Goal: Navigation & Orientation: Find specific page/section

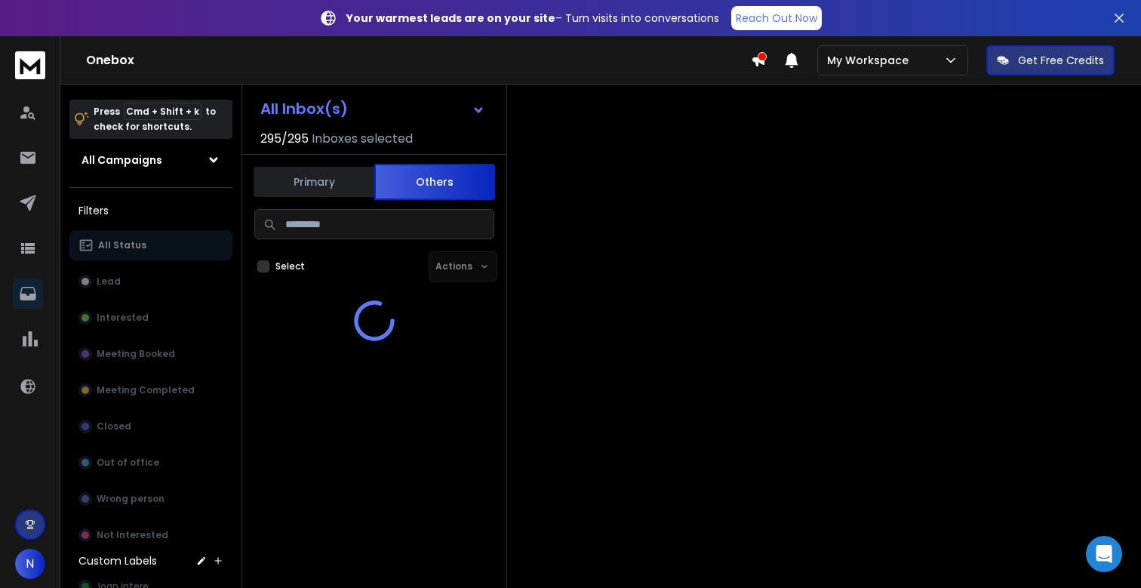
drag, startPoint x: 0, startPoint y: 0, endPoint x: 377, endPoint y: 187, distance: 420.5
click at [417, 189] on button "Others" at bounding box center [434, 182] width 121 height 36
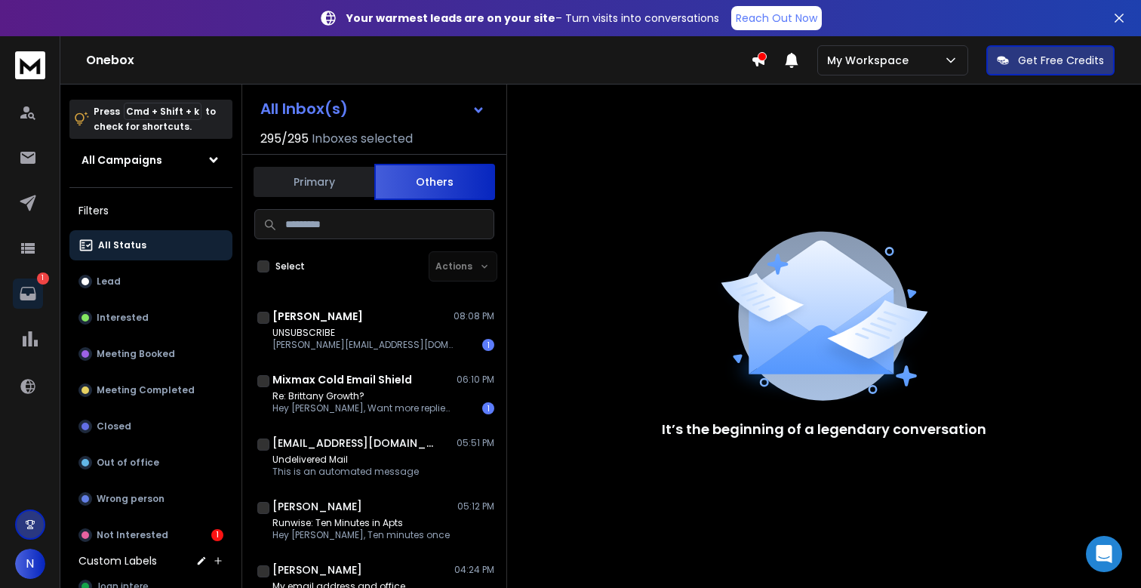
click at [329, 187] on button "Primary" at bounding box center [314, 181] width 121 height 33
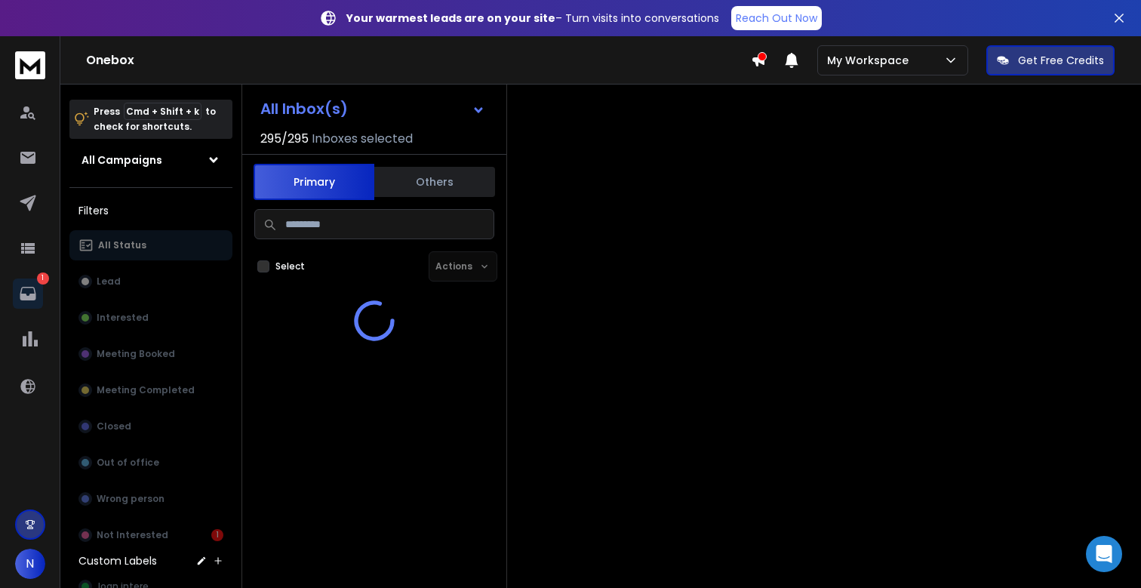
click at [329, 187] on button "Primary" at bounding box center [314, 182] width 121 height 36
click at [431, 341] on div at bounding box center [374, 321] width 252 height 48
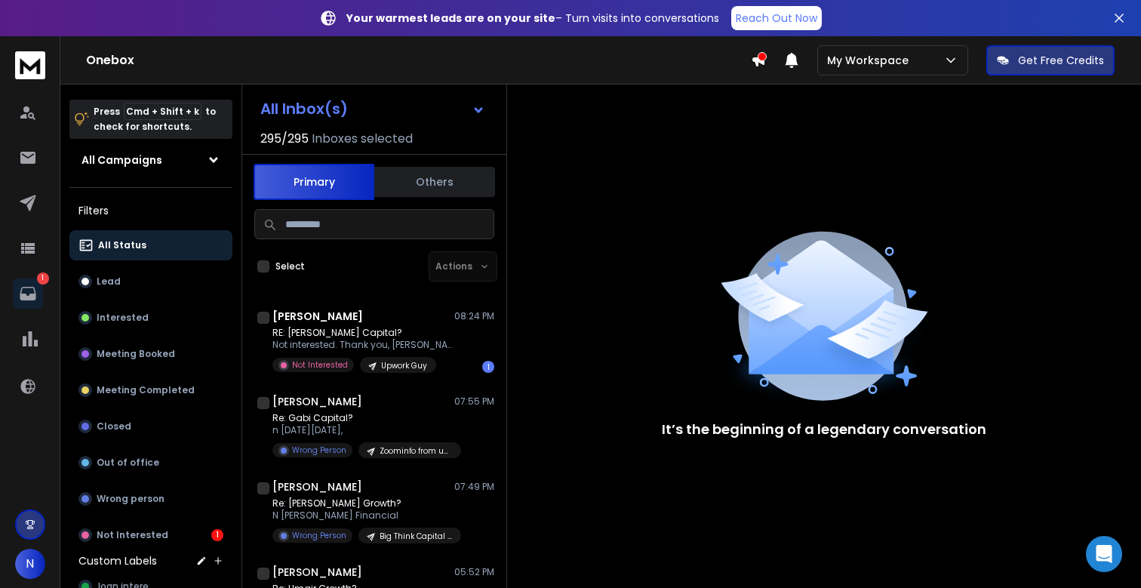
click at [431, 341] on p "Not interested. Thank you, [PERSON_NAME]" at bounding box center [362, 345] width 181 height 12
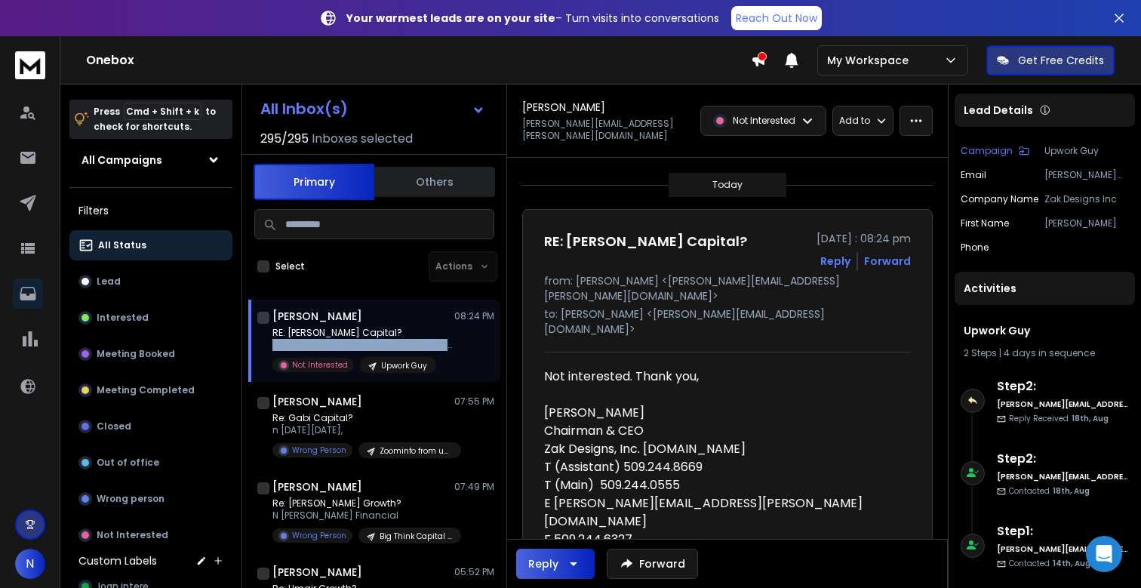
click at [420, 192] on button "Others" at bounding box center [434, 181] width 121 height 33
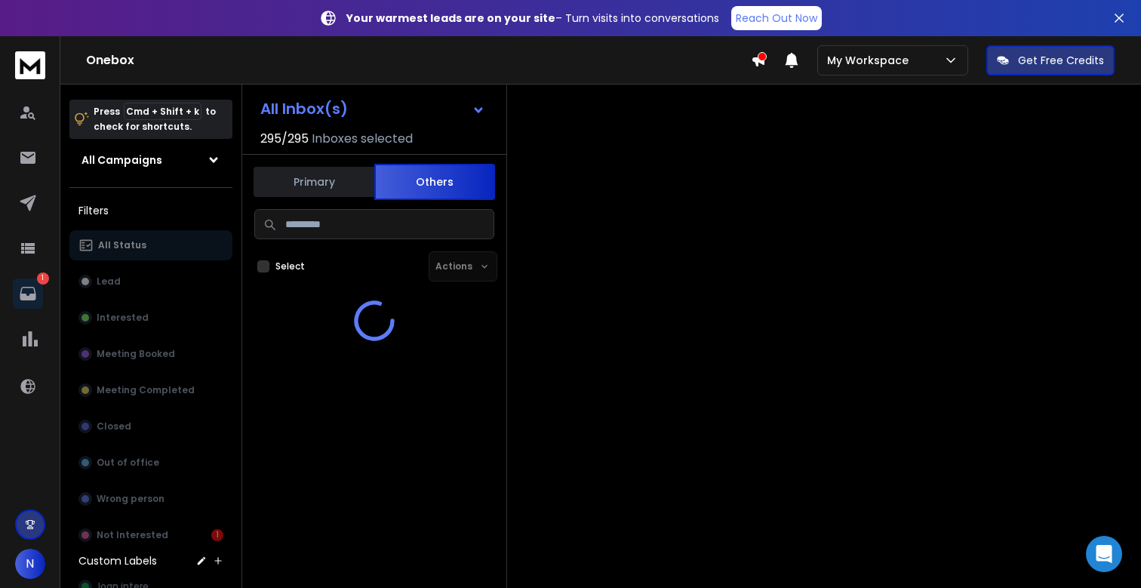
click at [420, 192] on button "Others" at bounding box center [434, 182] width 121 height 36
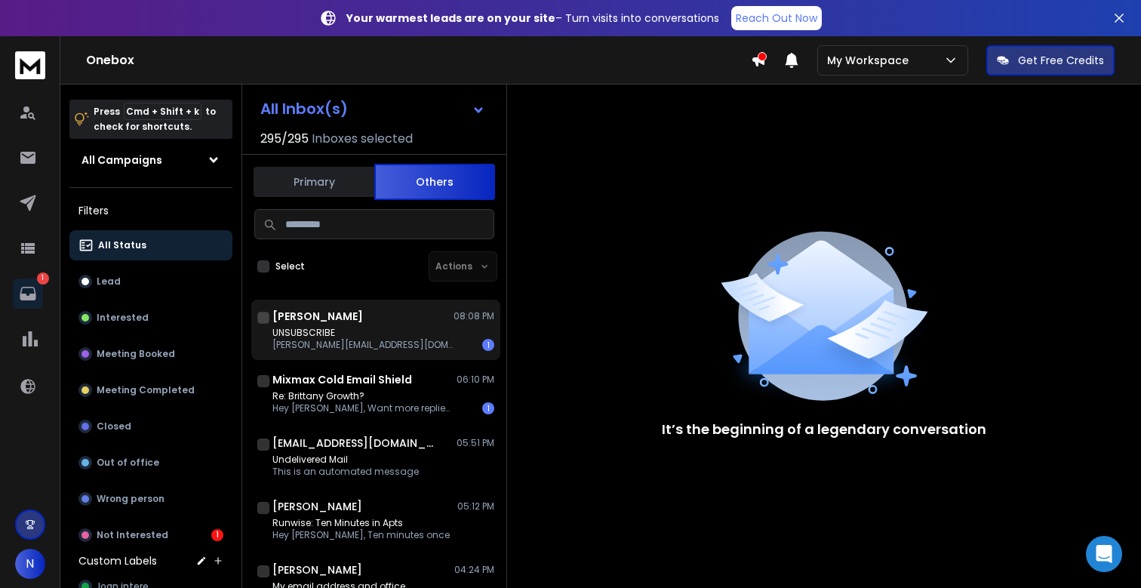
click at [355, 327] on p "UNSUBSCRIBE" at bounding box center [362, 333] width 181 height 12
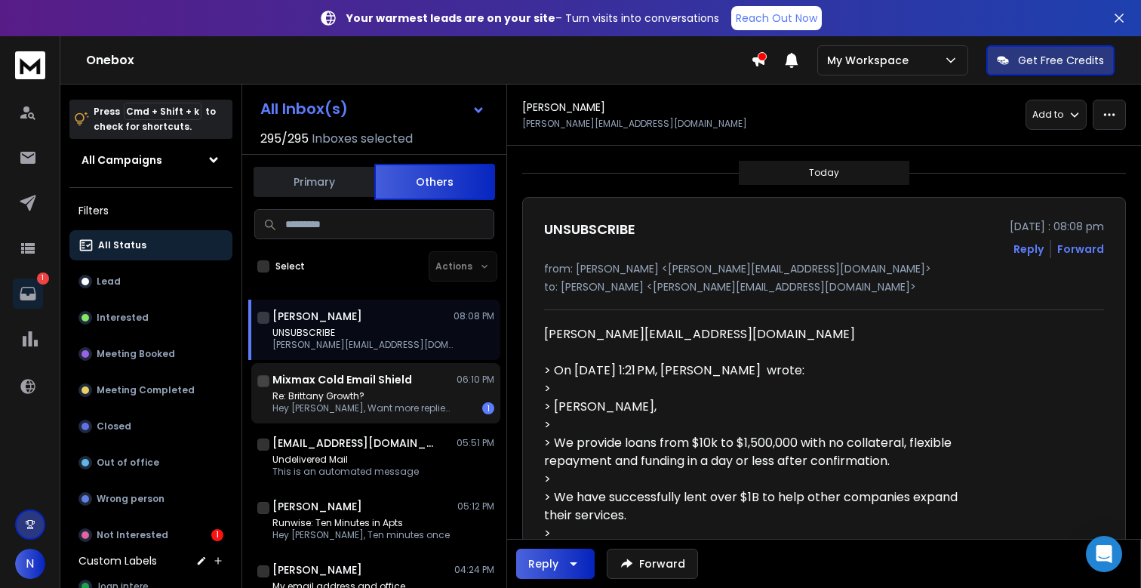
click at [403, 378] on h1 "Mixmax Cold Email Shield" at bounding box center [342, 379] width 140 height 15
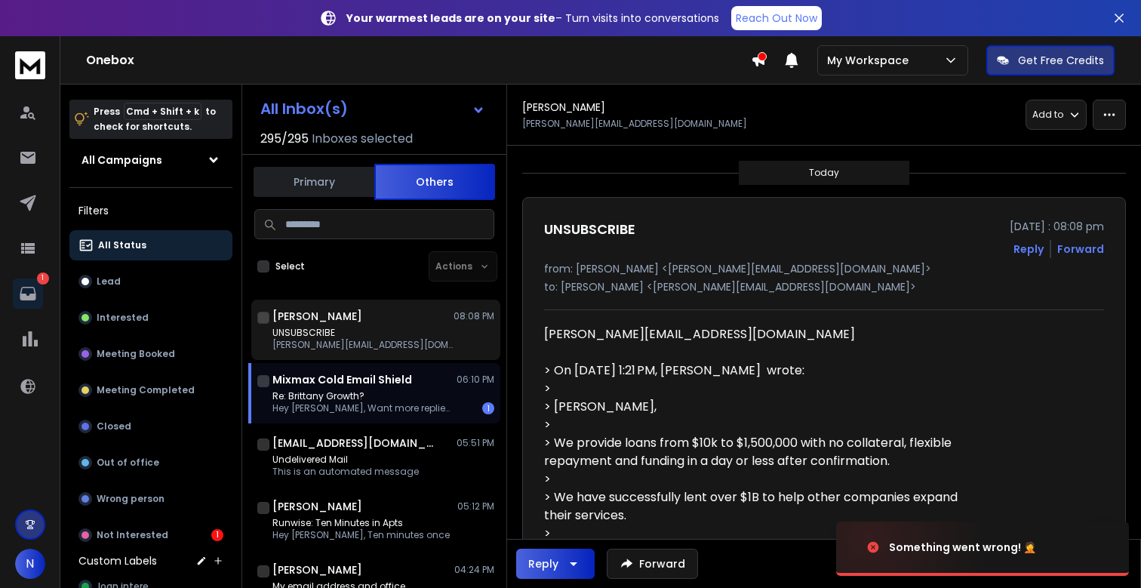
click at [358, 318] on div "[PERSON_NAME] 08:08 PM" at bounding box center [383, 316] width 222 height 15
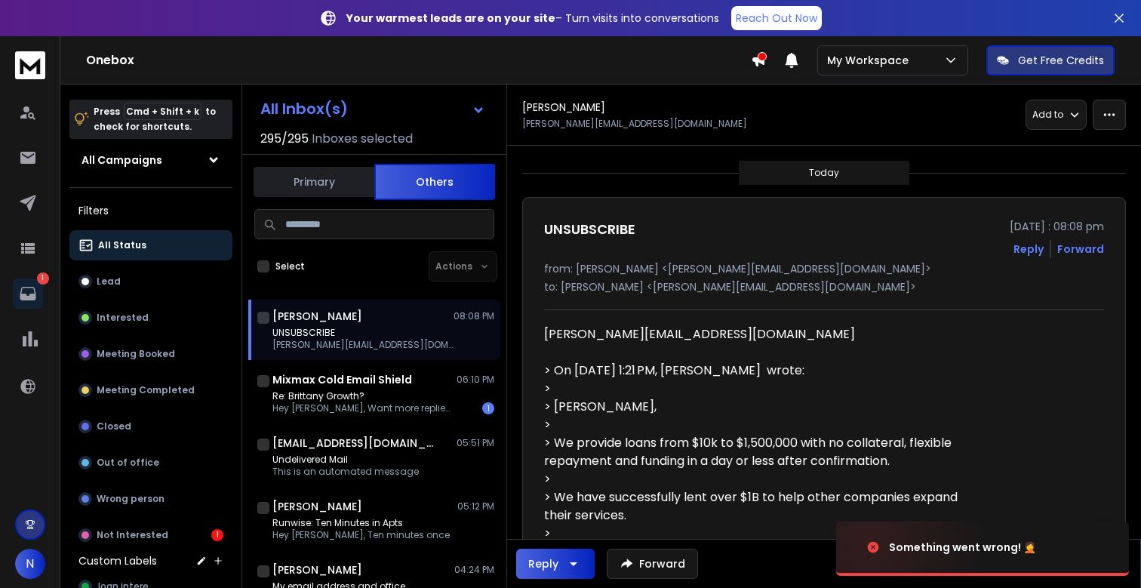
click at [302, 186] on button "Primary" at bounding box center [314, 181] width 121 height 33
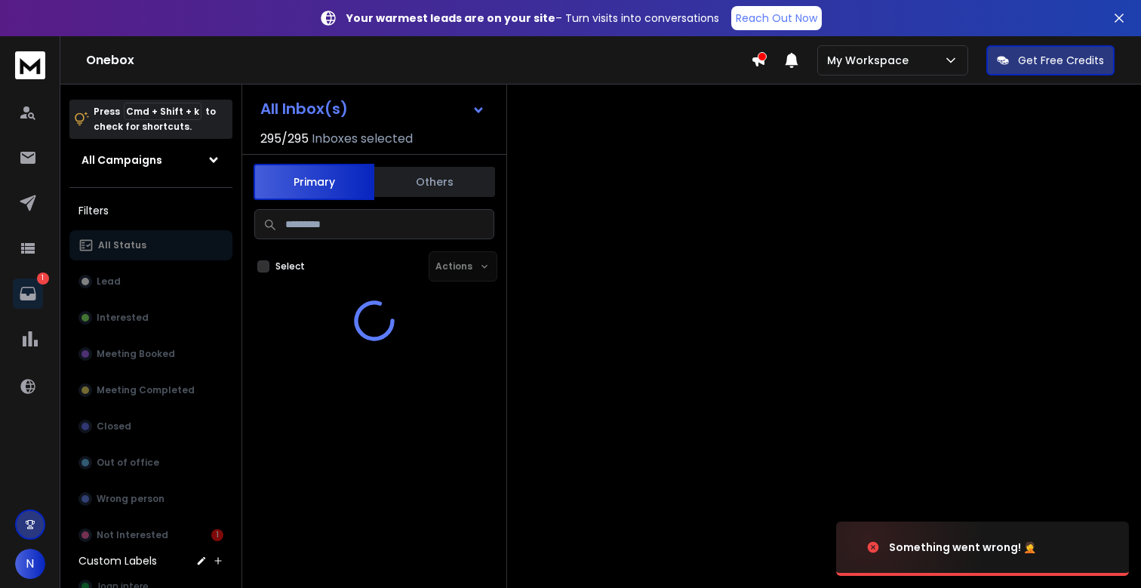
click at [302, 186] on button "Primary" at bounding box center [314, 182] width 121 height 36
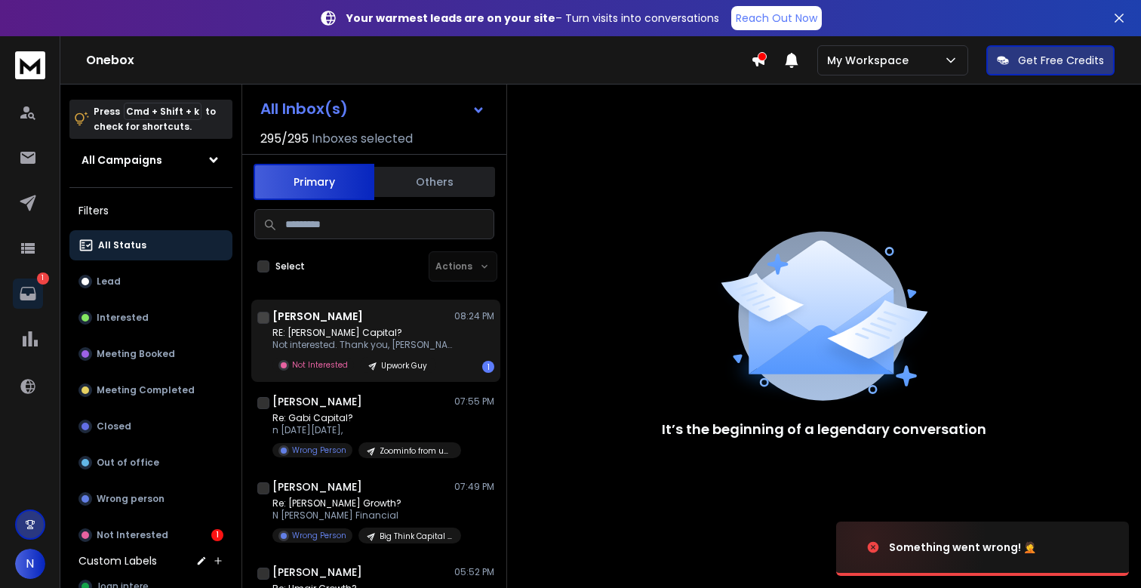
click at [457, 324] on div "[PERSON_NAME] 08:24 PM RE: [PERSON_NAME] Capital? Not interested. Thank you, [P…" at bounding box center [383, 341] width 222 height 64
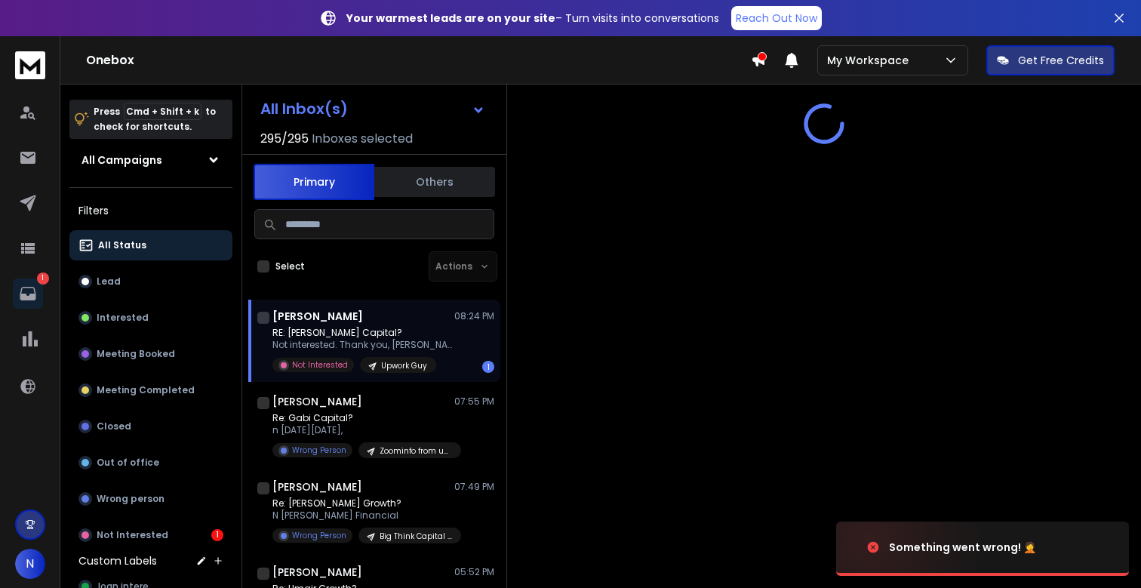
click at [454, 325] on div "[PERSON_NAME] 08:24 PM RE: [PERSON_NAME] Capital? Not interested. Thank you, [P…" at bounding box center [383, 341] width 222 height 64
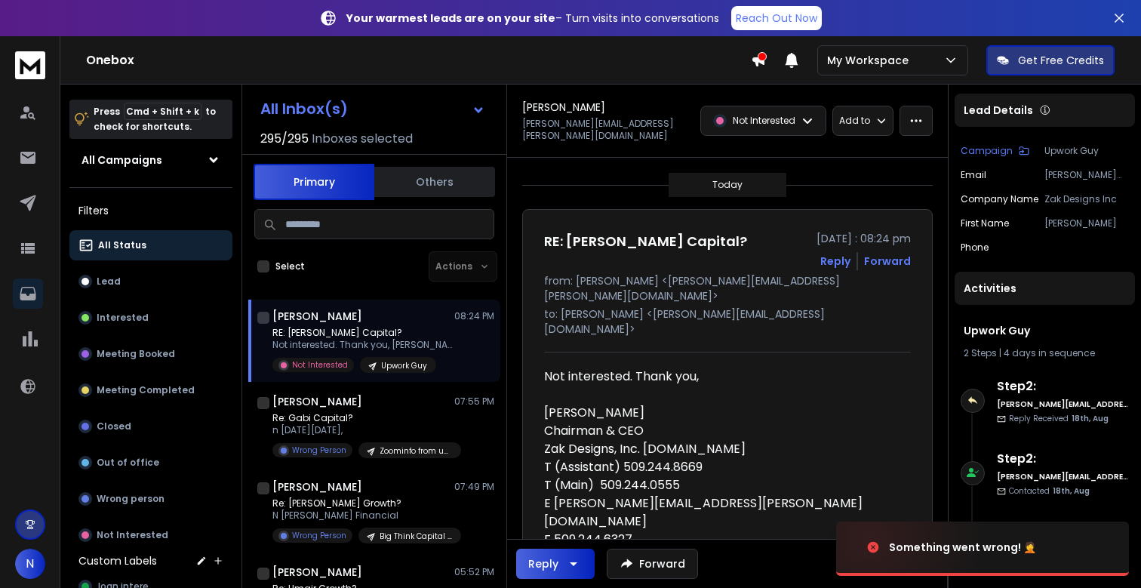
click at [448, 176] on button "Others" at bounding box center [434, 181] width 121 height 33
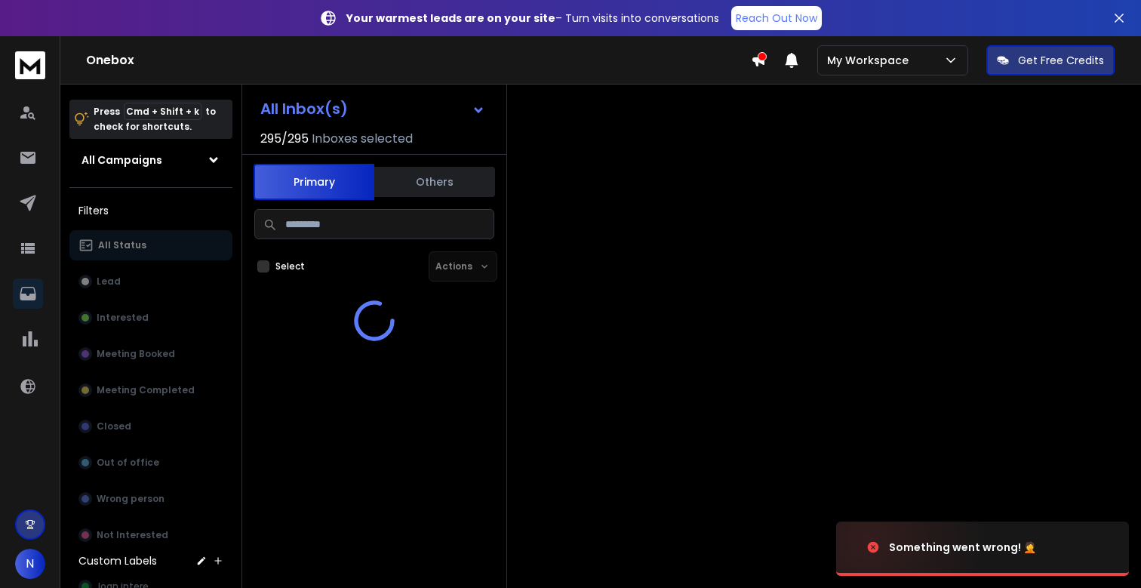
click at [337, 183] on button "Primary" at bounding box center [314, 182] width 121 height 36
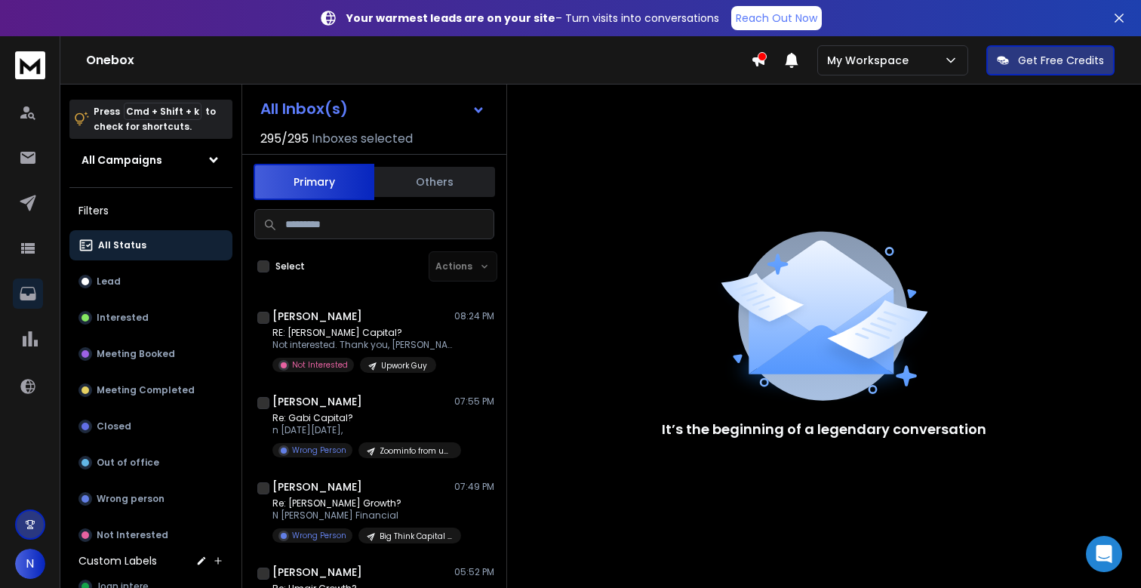
click at [434, 198] on div "Primary Others Select Actions [PERSON_NAME] 08:24 PM RE: [PERSON_NAME] Capital?…" at bounding box center [374, 449] width 264 height 564
click at [441, 186] on button "Others" at bounding box center [434, 181] width 121 height 33
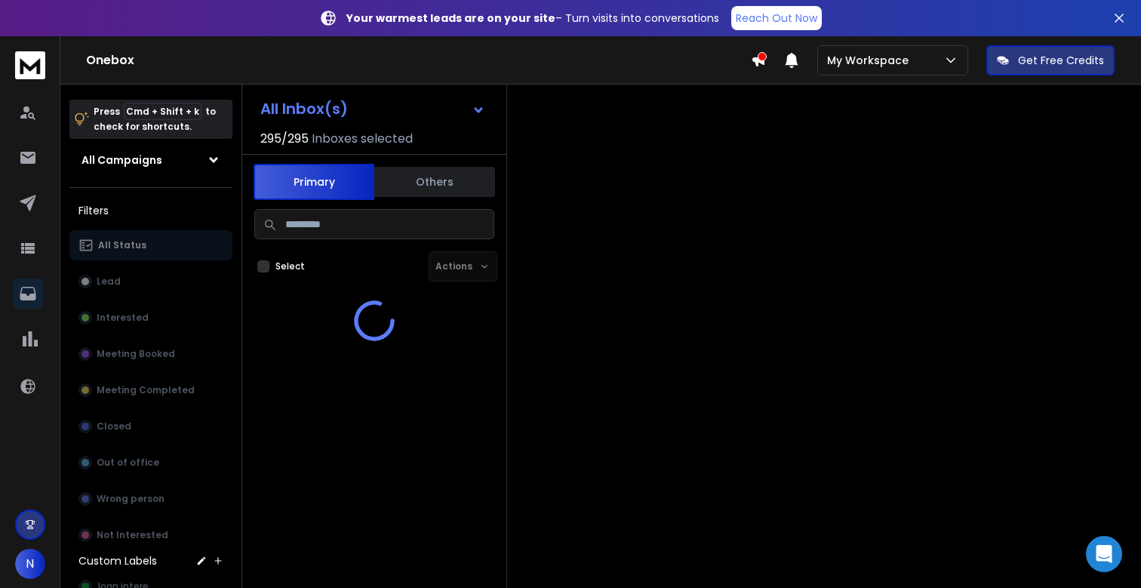
click at [340, 189] on button "Primary" at bounding box center [314, 182] width 121 height 36
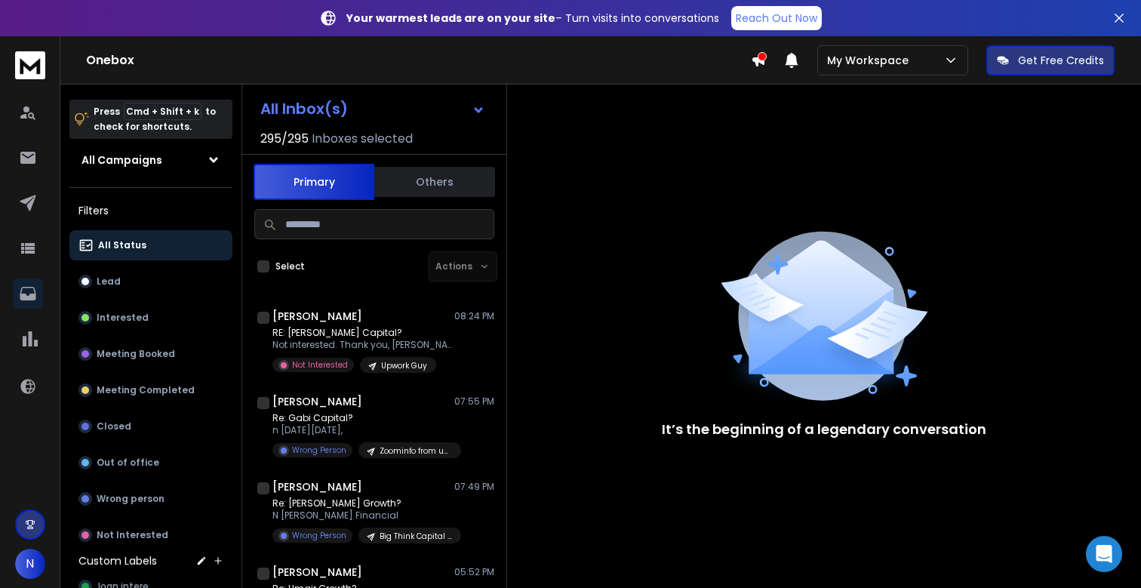
click at [420, 181] on button "Others" at bounding box center [434, 181] width 121 height 33
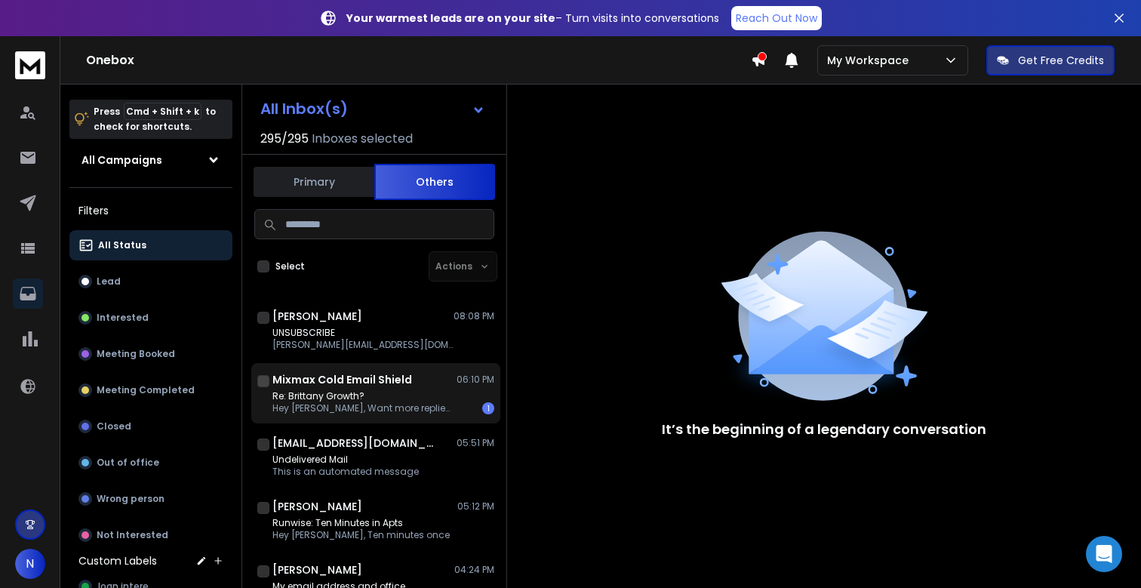
click at [418, 403] on div "Re: Brittany Growth? Hey [PERSON_NAME], Want more replies to 1" at bounding box center [383, 402] width 222 height 24
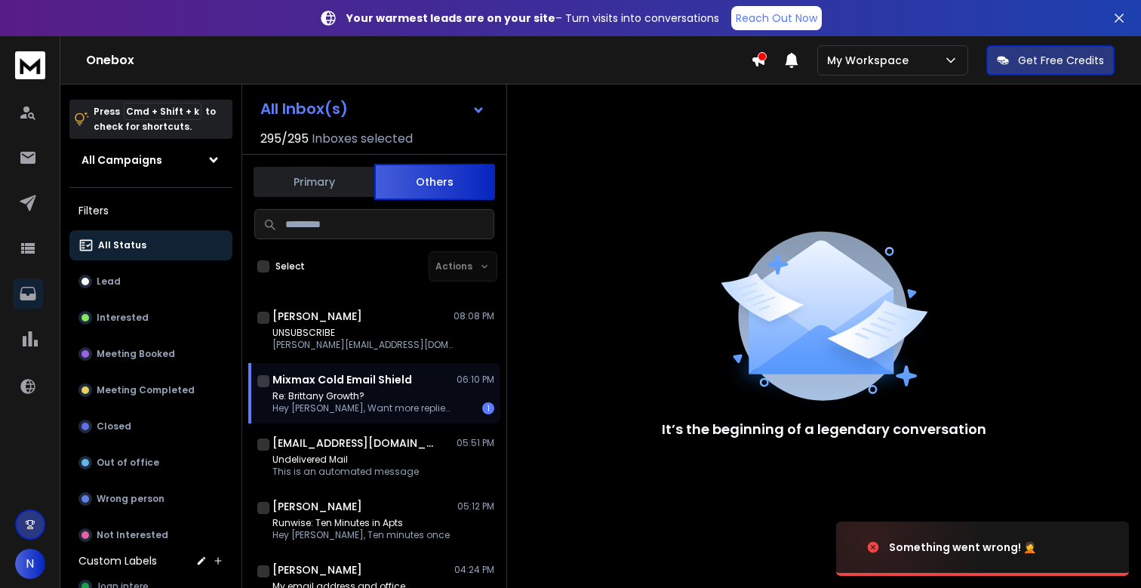
click at [352, 195] on button "Primary" at bounding box center [314, 181] width 121 height 33
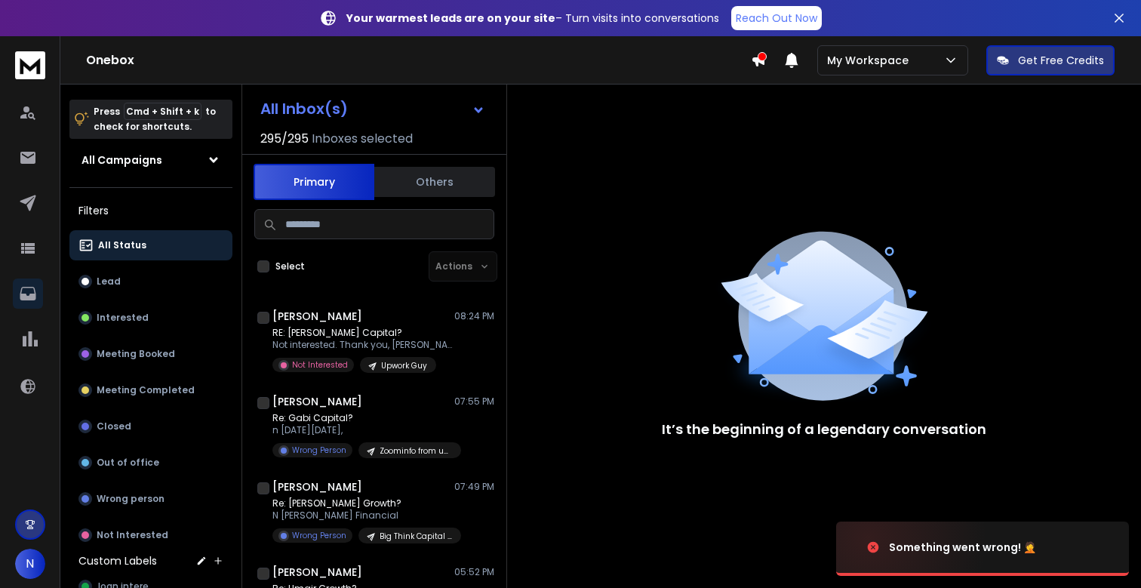
click at [343, 188] on button "Primary" at bounding box center [314, 182] width 121 height 36
drag, startPoint x: 395, startPoint y: 164, endPoint x: 396, endPoint y: 177, distance: 12.9
click at [395, 168] on div "All Inbox(s) 295 / 295 Inboxes selected Primary Others Select Actions [PERSON_N…" at bounding box center [374, 379] width 264 height 588
click at [397, 177] on button "Others" at bounding box center [434, 181] width 121 height 33
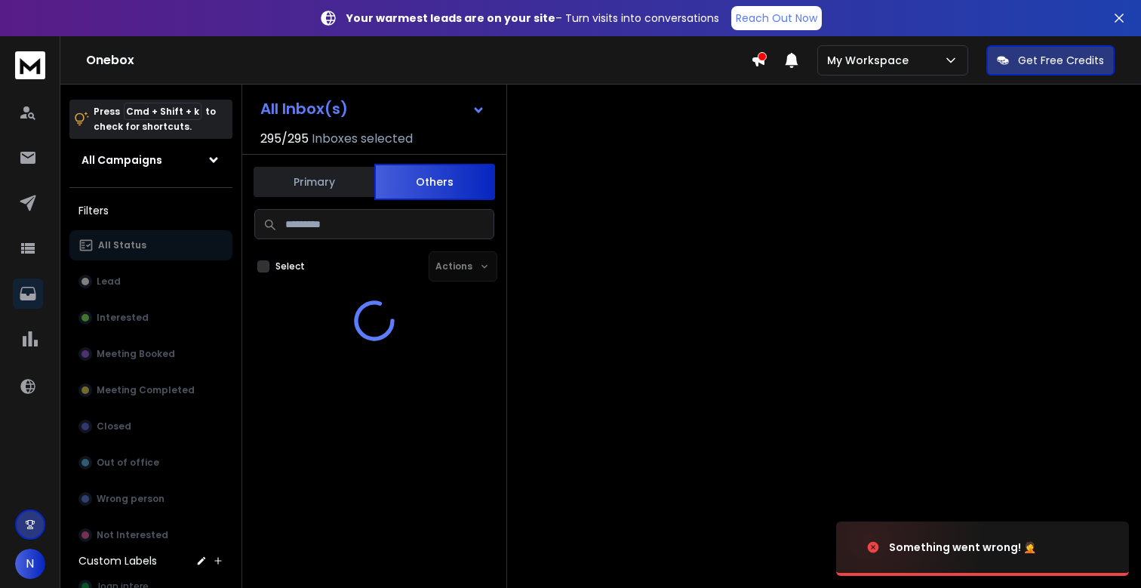
click at [397, 177] on button "Others" at bounding box center [434, 182] width 121 height 36
click at [398, 178] on button "Others" at bounding box center [434, 182] width 121 height 36
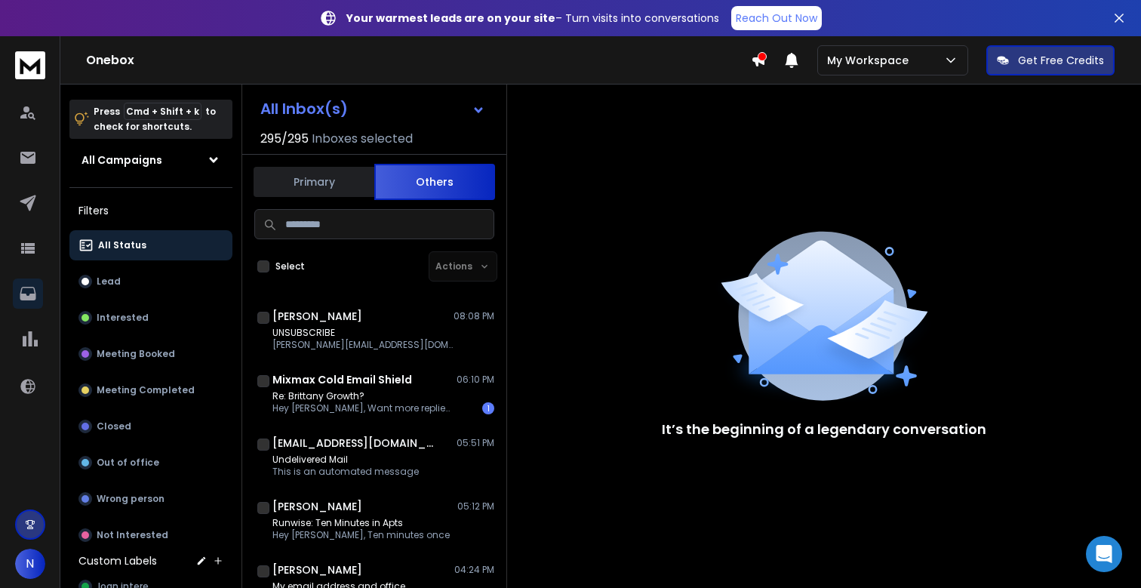
click at [328, 177] on button "Primary" at bounding box center [314, 181] width 121 height 33
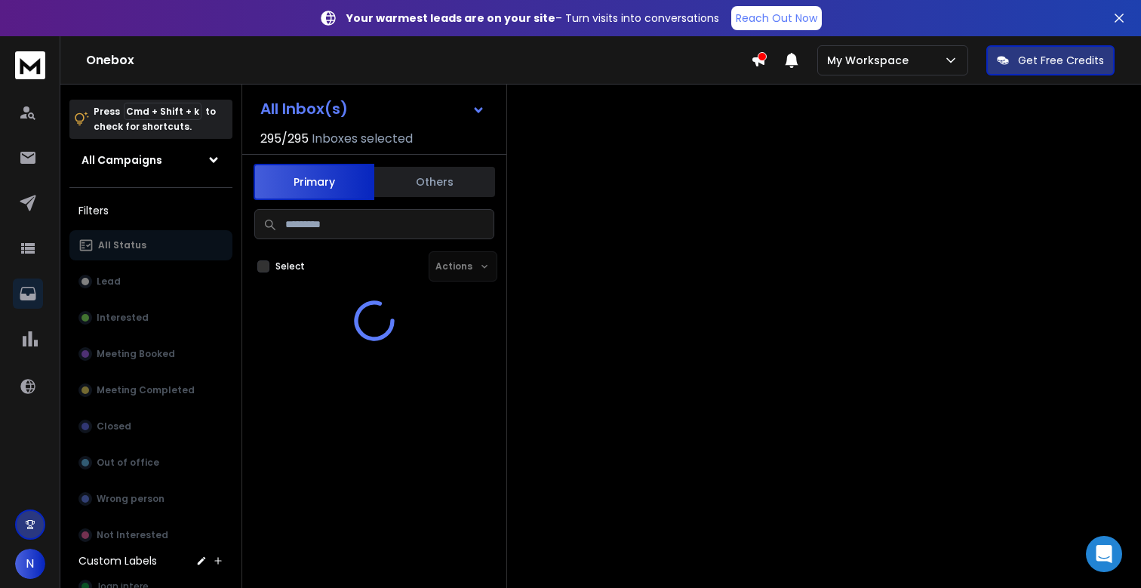
click at [328, 177] on button "Primary" at bounding box center [314, 182] width 121 height 36
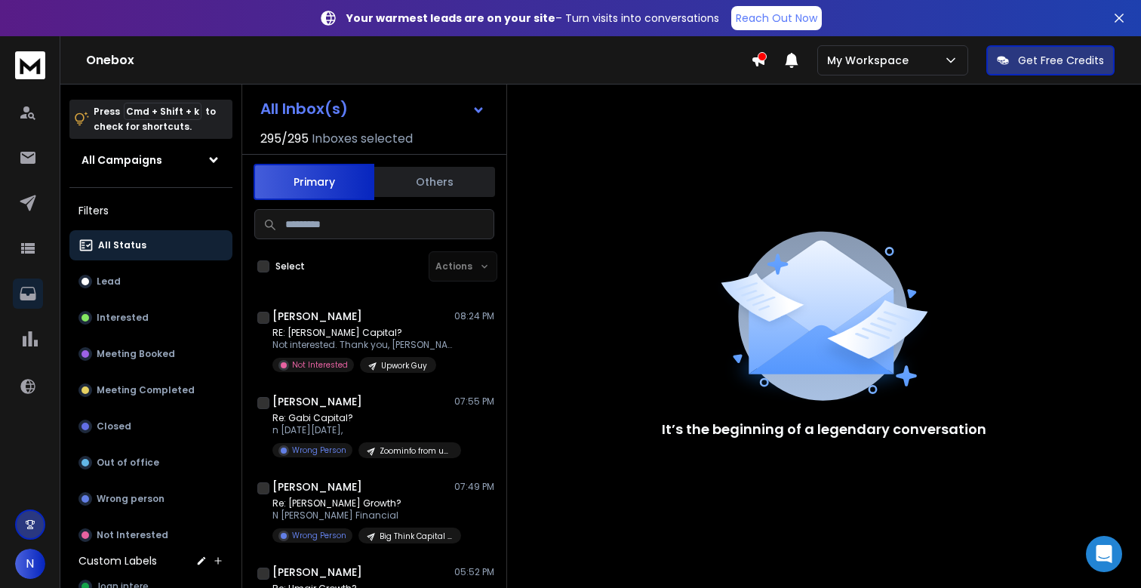
click at [471, 183] on button "Others" at bounding box center [434, 181] width 121 height 33
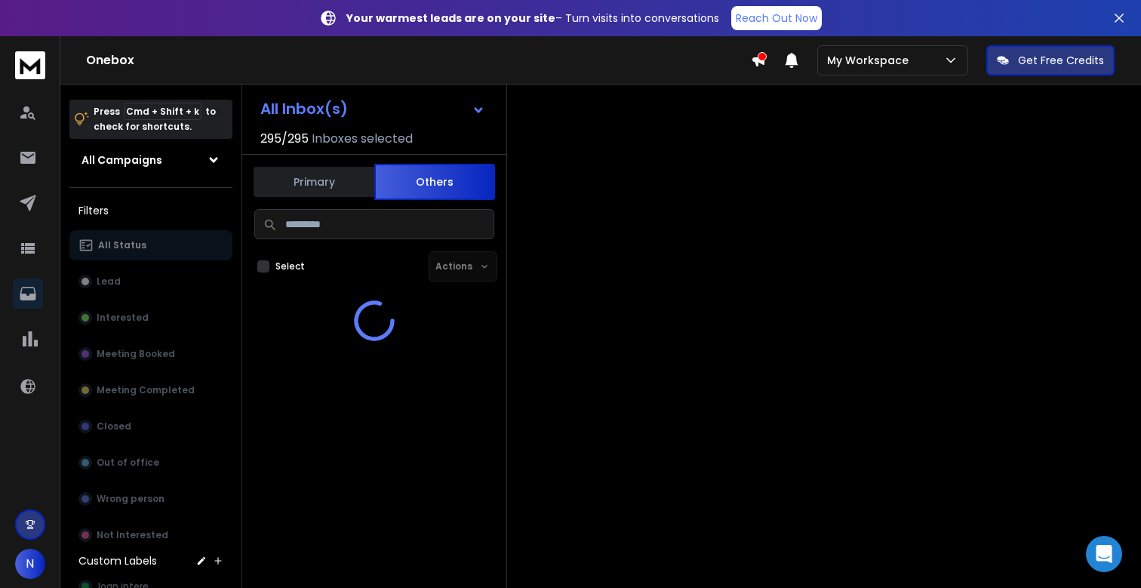
click at [469, 183] on button "Others" at bounding box center [434, 182] width 121 height 36
drag, startPoint x: 469, startPoint y: 183, endPoint x: 343, endPoint y: 194, distance: 127.3
click at [469, 183] on button "Others" at bounding box center [434, 182] width 121 height 36
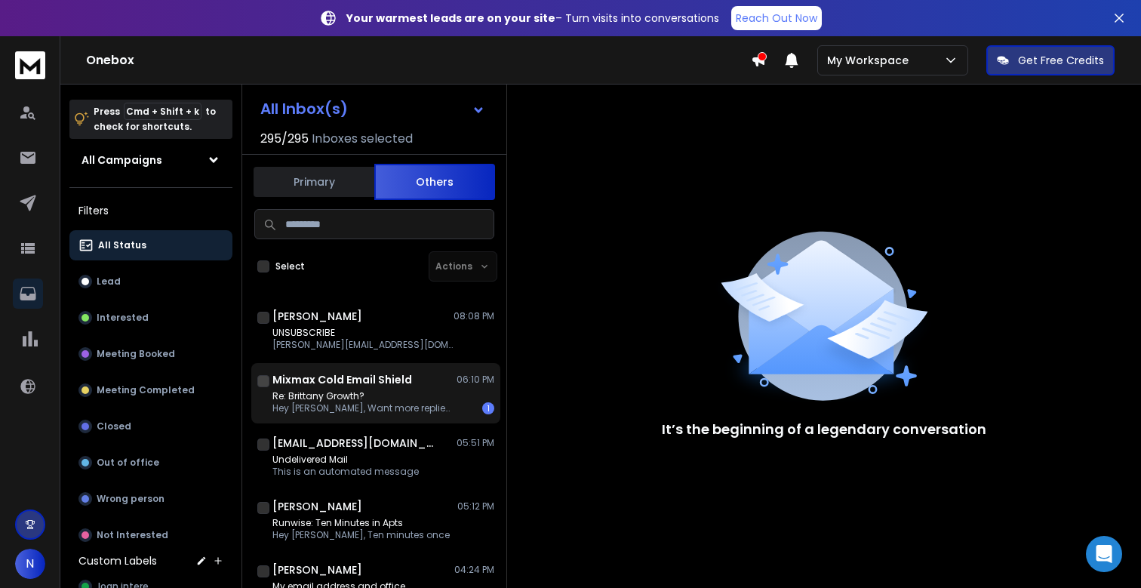
click at [422, 387] on div "Mixmax Cold Email Shield 06:10 PM Re: Brittany Growth? Hey [PERSON_NAME], Want …" at bounding box center [383, 393] width 222 height 42
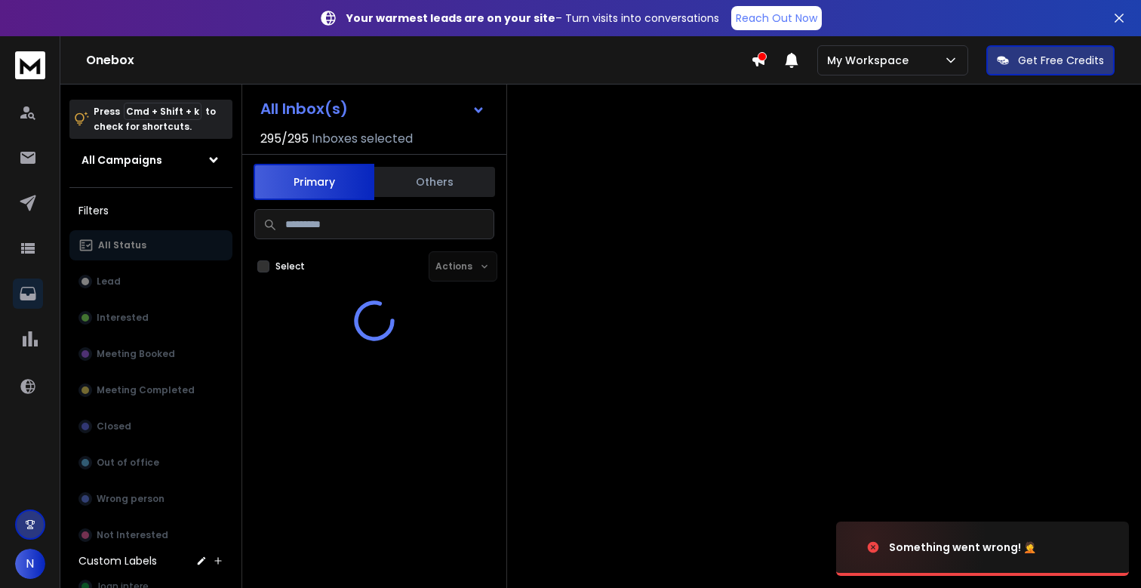
click at [334, 174] on button "Primary" at bounding box center [314, 182] width 121 height 36
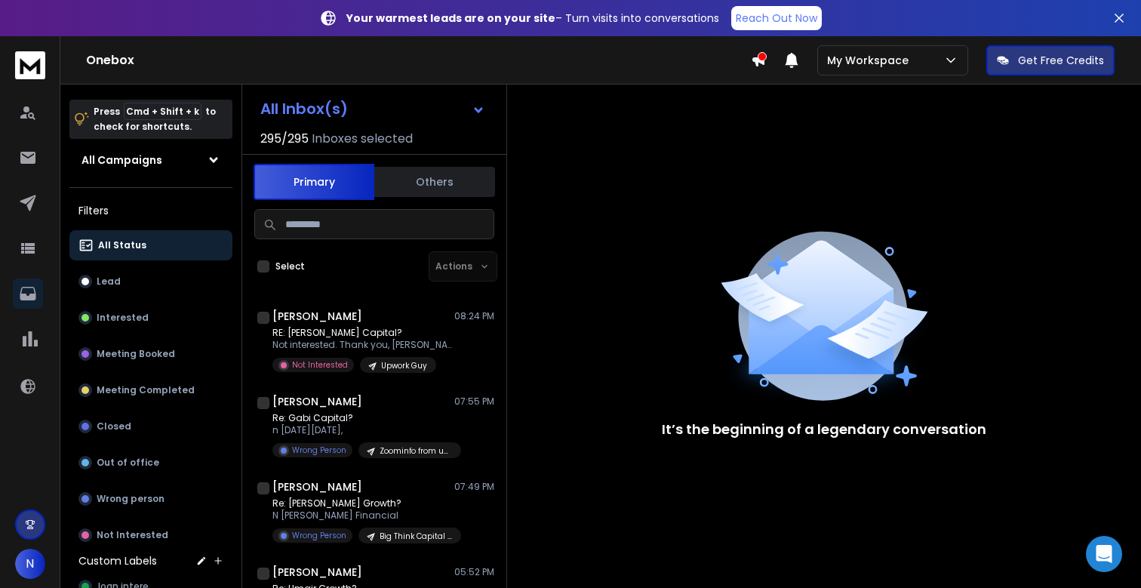
click at [361, 218] on input at bounding box center [374, 224] width 240 height 30
click at [362, 217] on input at bounding box center [374, 224] width 240 height 30
drag, startPoint x: 365, startPoint y: 213, endPoint x: 395, endPoint y: 197, distance: 34.1
click at [367, 211] on input at bounding box center [374, 224] width 240 height 30
click at [395, 197] on button "Others" at bounding box center [434, 181] width 121 height 33
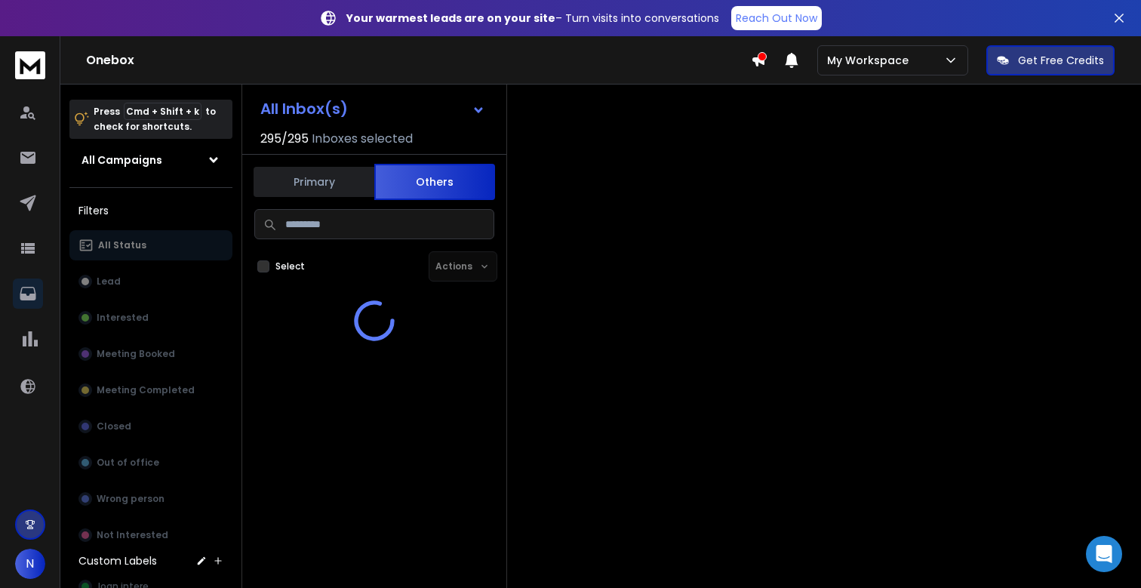
click at [395, 197] on button "Others" at bounding box center [434, 182] width 121 height 36
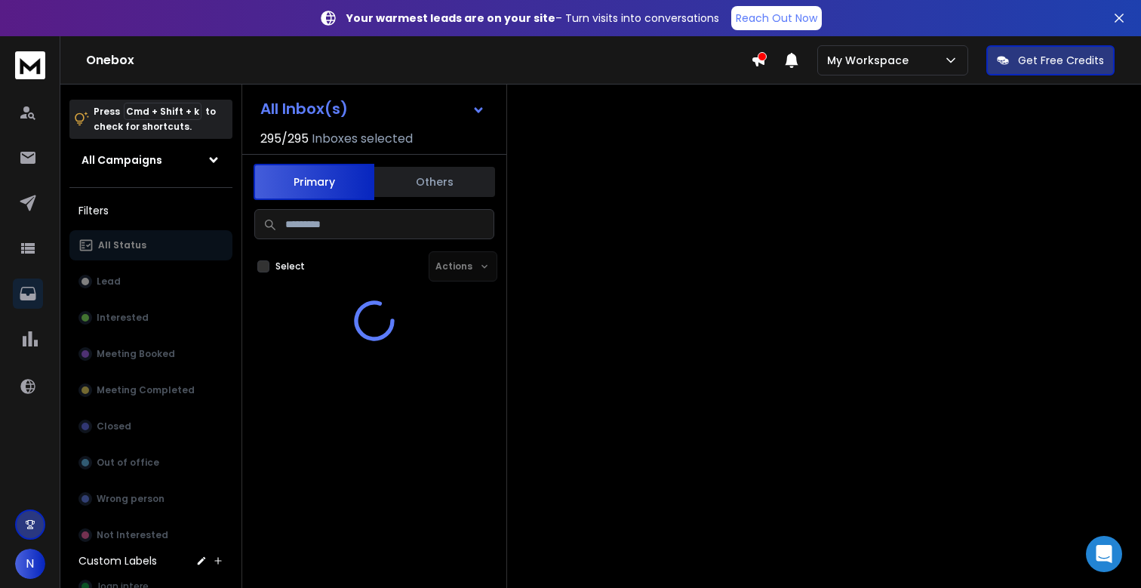
click at [307, 195] on button "Primary" at bounding box center [314, 182] width 121 height 36
